Goal: Task Accomplishment & Management: Use online tool/utility

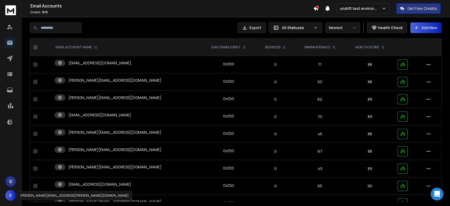
click at [10, 196] on span "B" at bounding box center [10, 195] width 11 height 11
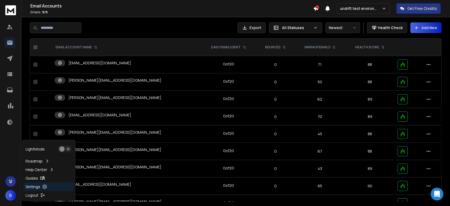
click at [39, 185] on p "Settings" at bounding box center [33, 186] width 15 height 5
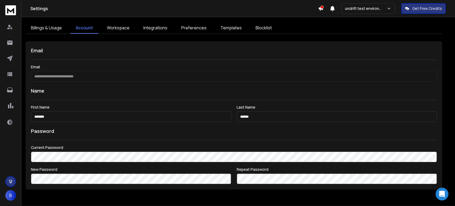
click at [50, 28] on link "Billings & Usage" at bounding box center [47, 27] width 42 height 11
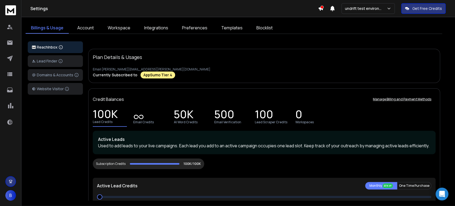
click at [46, 74] on button "Domains & Accounts" at bounding box center [55, 75] width 55 height 12
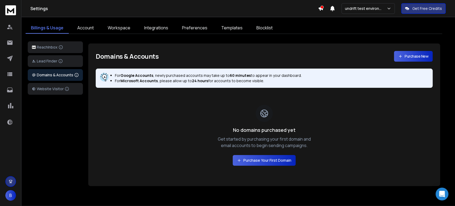
click at [405, 55] on link "Purchase New" at bounding box center [413, 56] width 39 height 11
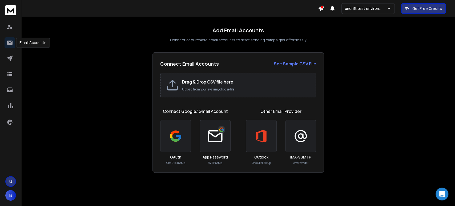
click at [7, 43] on icon at bounding box center [10, 42] width 6 height 6
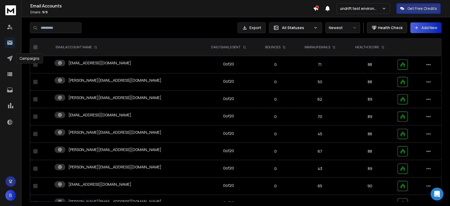
click at [14, 51] on div at bounding box center [11, 76] width 12 height 108
click at [11, 55] on link at bounding box center [10, 58] width 11 height 11
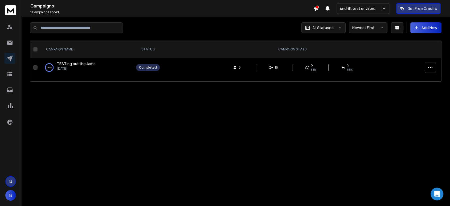
click at [422, 27] on button "Add New" at bounding box center [425, 27] width 31 height 11
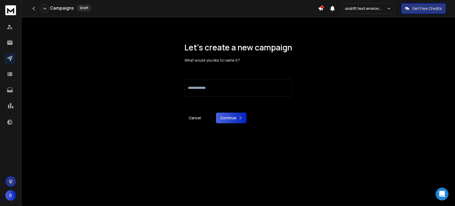
click at [237, 85] on input at bounding box center [238, 88] width 108 height 18
type input "****"
click at [230, 119] on button "Continue" at bounding box center [231, 117] width 31 height 11
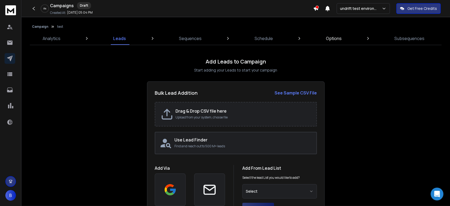
click at [331, 40] on p "Options" at bounding box center [334, 38] width 16 height 6
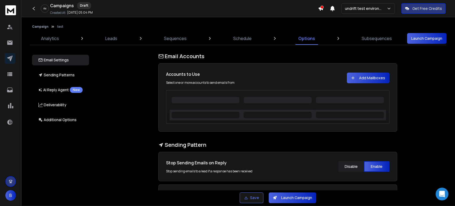
click at [353, 79] on button "Add Mailboxes" at bounding box center [368, 77] width 43 height 11
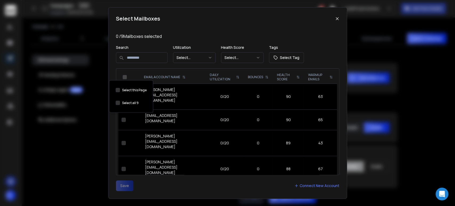
click at [124, 76] on button "Select this Page" at bounding box center [125, 77] width 4 height 4
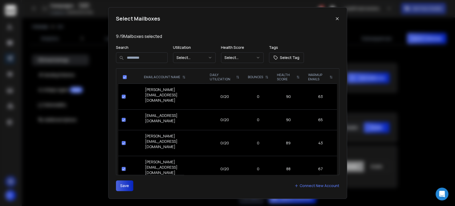
click at [120, 185] on button "Save" at bounding box center [124, 185] width 17 height 11
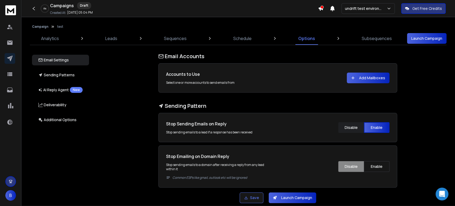
click at [116, 174] on div "Email Accounts Accounts to Use Select one or more accounts to send emails from …" at bounding box center [280, 120] width 366 height 137
click at [9, 87] on icon at bounding box center [10, 90] width 6 height 6
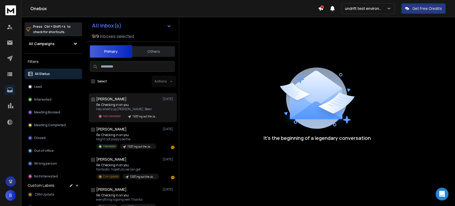
click at [138, 105] on p "Re: Checking in on you" at bounding box center [128, 105] width 64 height 4
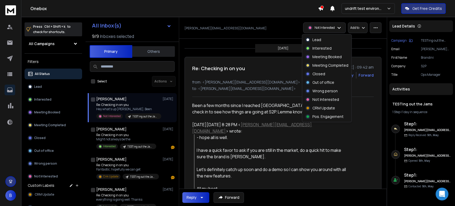
click at [330, 31] on div "Not Interested" at bounding box center [324, 28] width 42 height 10
click at [268, 84] on p "from: <[PERSON_NAME][EMAIL_ADDRESS][DOMAIN_NAME]>" at bounding box center [282, 81] width 181 height 5
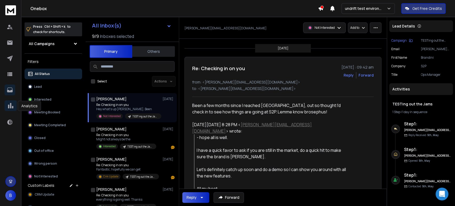
click at [9, 105] on icon at bounding box center [11, 105] width 8 height 8
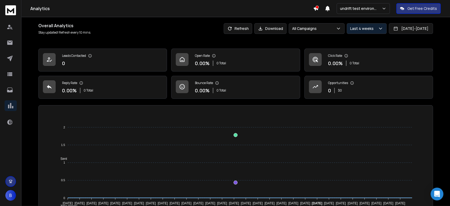
click at [356, 28] on p "Last 4 weeks" at bounding box center [363, 28] width 26 height 5
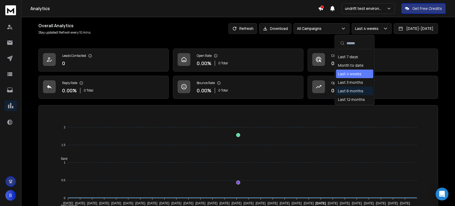
click at [354, 95] on div "Last 6 months" at bounding box center [354, 91] width 37 height 9
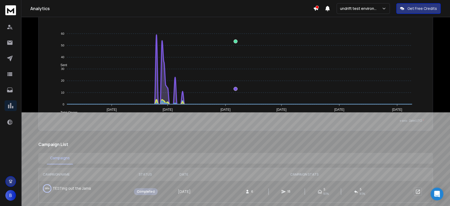
scroll to position [95, 0]
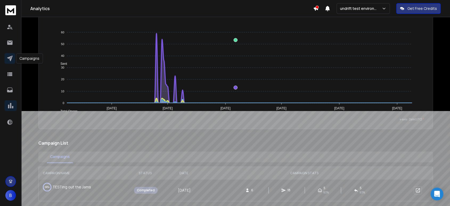
click at [5, 60] on link at bounding box center [10, 58] width 11 height 11
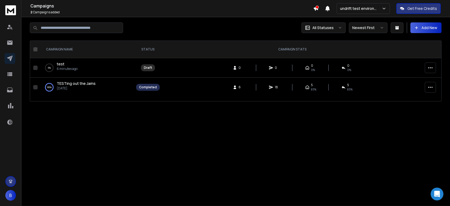
click at [135, 144] on div "Campaigns 2 Campaigns Added All Statuses Newest First Add New CAMPAIGN NAME STA…" at bounding box center [236, 125] width 412 height 206
click at [69, 85] on span "TESTing out the Jams" at bounding box center [76, 83] width 39 height 5
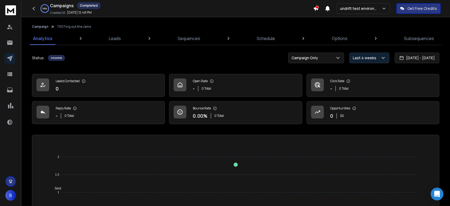
click at [381, 57] on icon "button" at bounding box center [383, 57] width 5 height 5
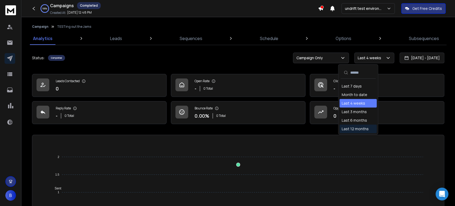
click at [354, 127] on div "Last 12 months" at bounding box center [354, 128] width 27 height 5
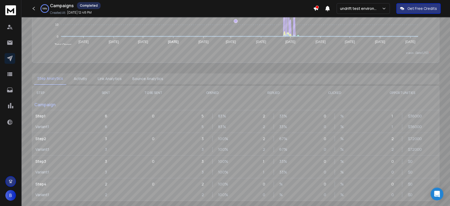
scroll to position [195, 0]
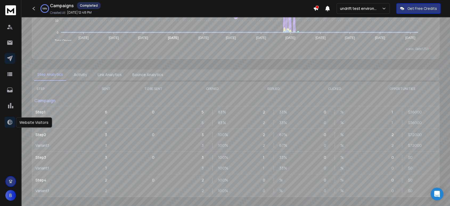
click at [7, 123] on icon at bounding box center [9, 121] width 5 height 5
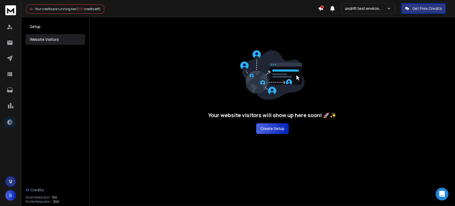
click at [274, 127] on button "Create Setup" at bounding box center [272, 128] width 32 height 11
click at [6, 193] on span "B" at bounding box center [10, 195] width 11 height 11
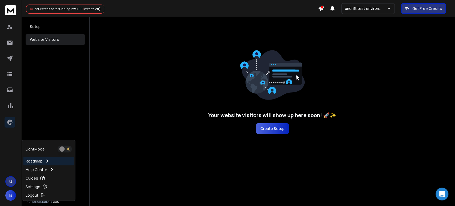
click at [75, 102] on div "Setup Website Visitors Credits: Email Resolution: 100 Profile Resolution : 300" at bounding box center [55, 112] width 68 height 191
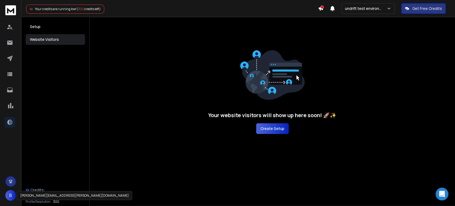
click at [13, 195] on span "B" at bounding box center [10, 195] width 11 height 11
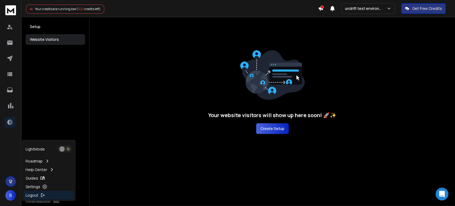
click at [41, 192] on div "Logout" at bounding box center [48, 194] width 51 height 9
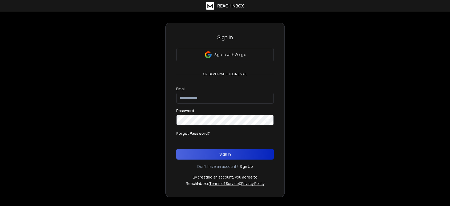
click at [226, 6] on body "ReachInbox Welcome to ReachInbox 10x your leads, meetings and deals. Sign In Si…" at bounding box center [225, 103] width 450 height 206
click at [246, 35] on button "Later" at bounding box center [242, 34] width 24 height 13
